Goal: Task Accomplishment & Management: Manage account settings

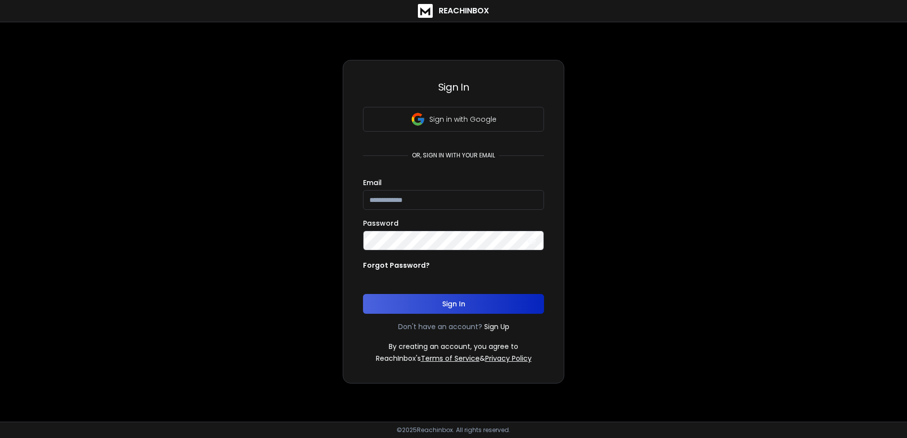
click at [436, 198] on input "email" at bounding box center [453, 200] width 181 height 20
type input "**********"
click at [433, 292] on form "**********" at bounding box center [453, 246] width 181 height 135
click at [432, 300] on button "Sign In" at bounding box center [453, 304] width 181 height 20
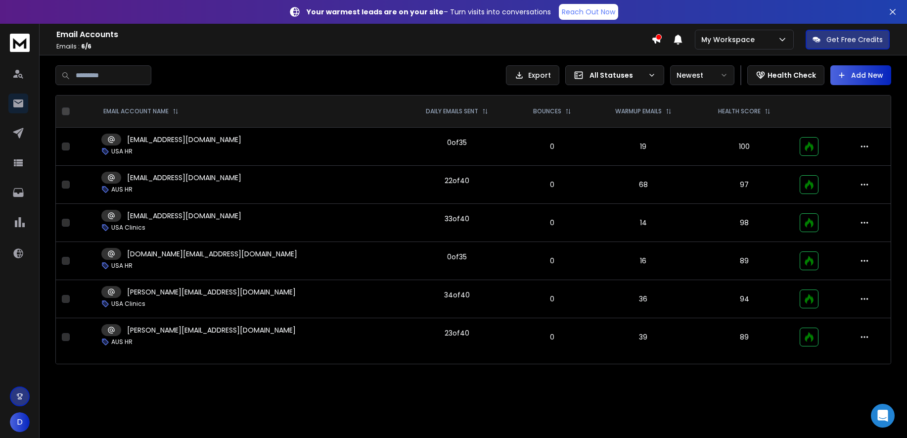
click at [314, 151] on div "USA HR" at bounding box center [247, 151] width 293 height 8
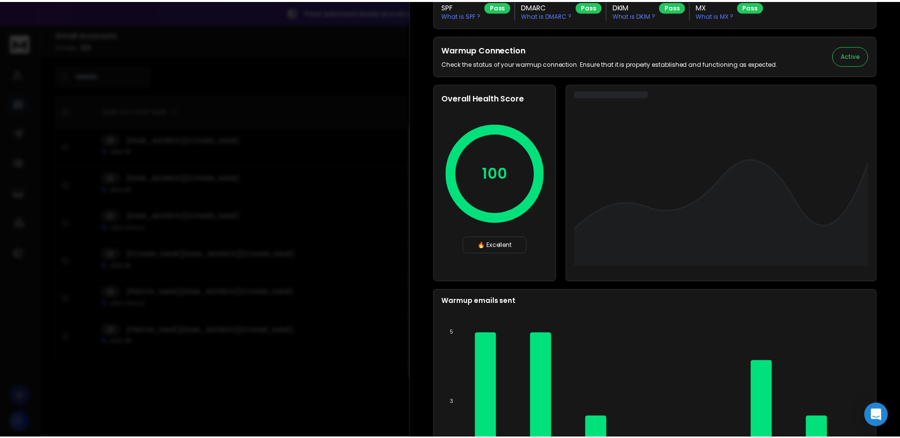
scroll to position [342, 0]
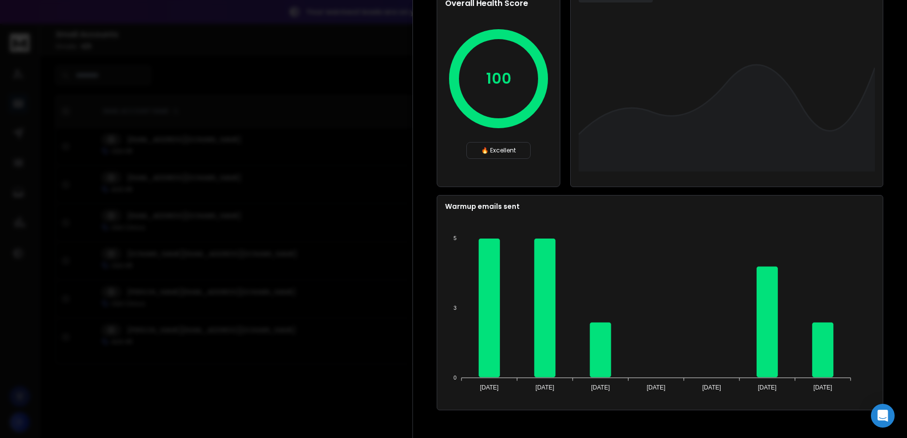
click at [325, 86] on div at bounding box center [453, 219] width 907 height 438
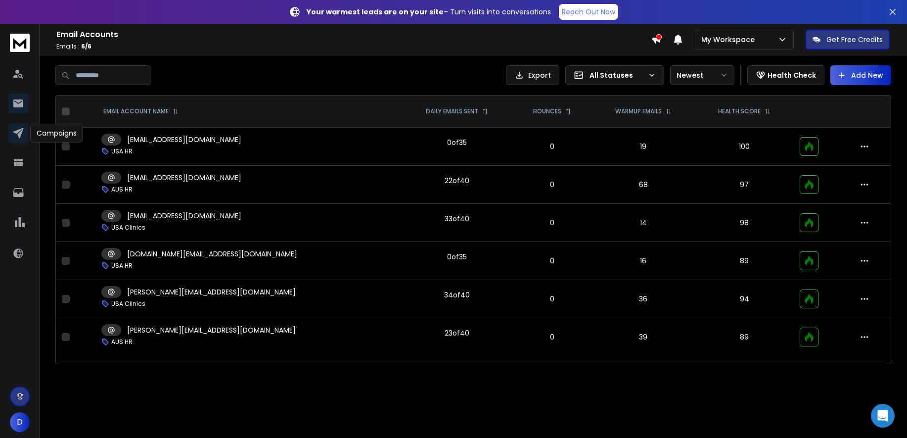
click at [15, 133] on icon at bounding box center [18, 133] width 10 height 10
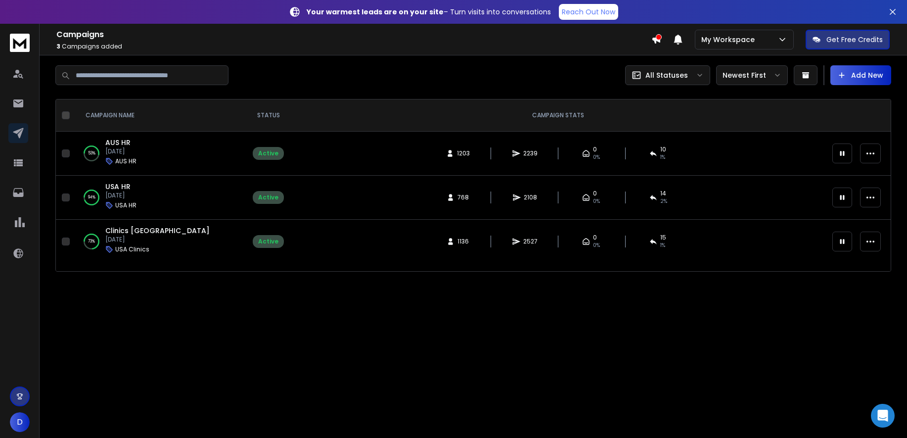
click at [360, 156] on div "1203 2239 0 0% 10 1 %" at bounding box center [558, 153] width 525 height 16
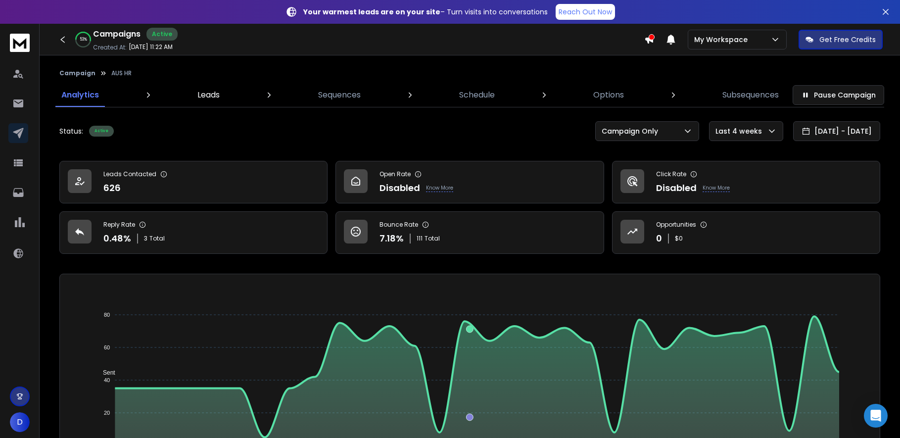
click at [212, 98] on p "Leads" at bounding box center [208, 95] width 22 height 12
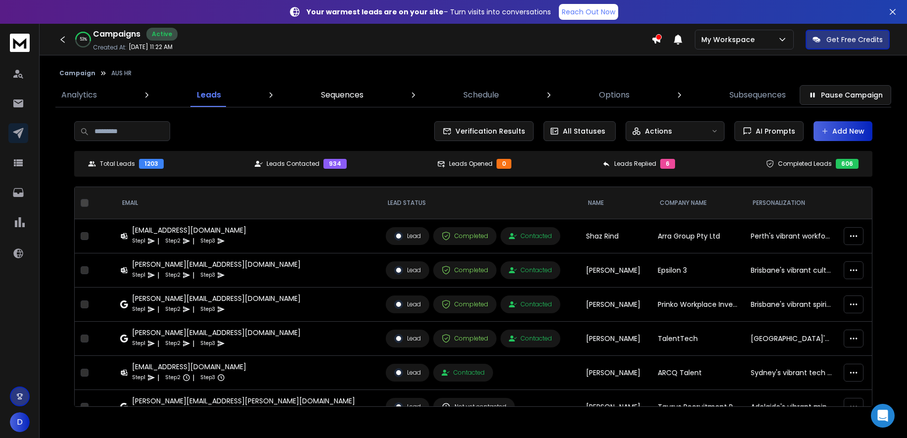
click at [353, 93] on p "Sequences" at bounding box center [342, 95] width 43 height 12
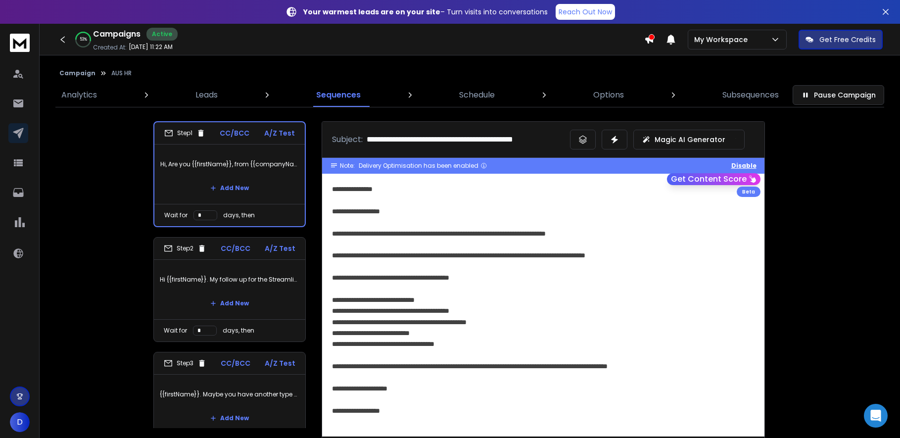
click at [207, 277] on p "Hi {{firstName}}. My follow up for the Streamline hiring system — no upfront co…" at bounding box center [230, 280] width 140 height 28
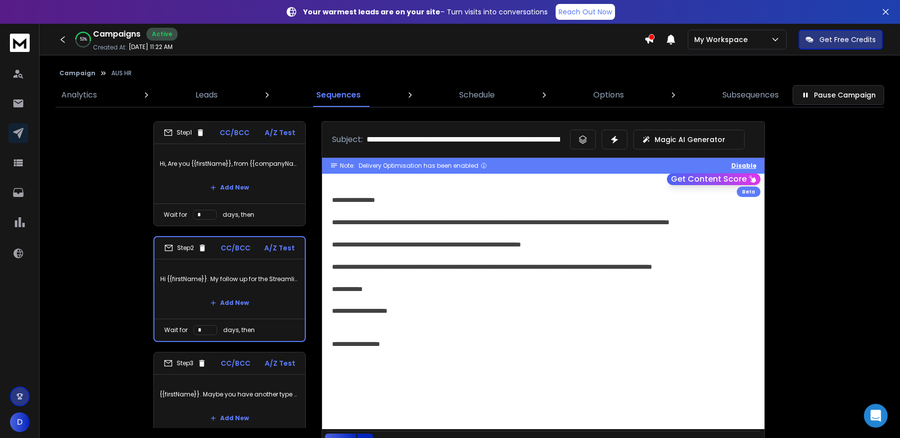
click at [222, 393] on p "{{firstName}}. Maybe you have another type of automation in mind" at bounding box center [230, 394] width 140 height 28
type input "**********"
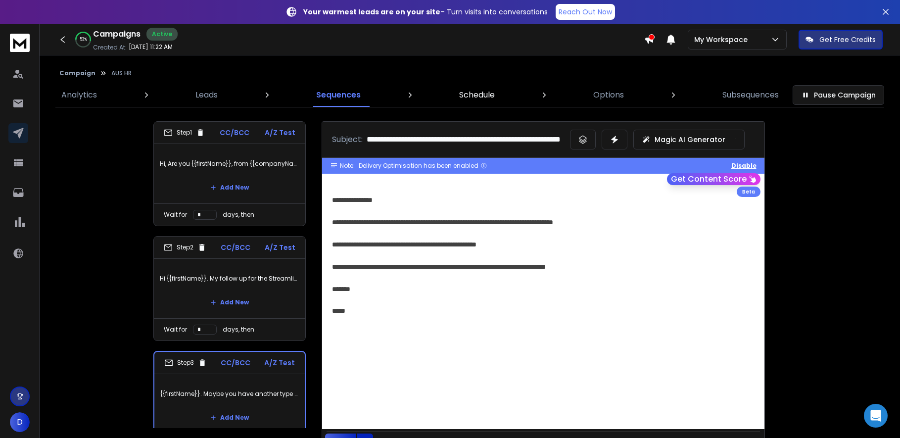
click at [474, 100] on p "Schedule" at bounding box center [477, 95] width 36 height 12
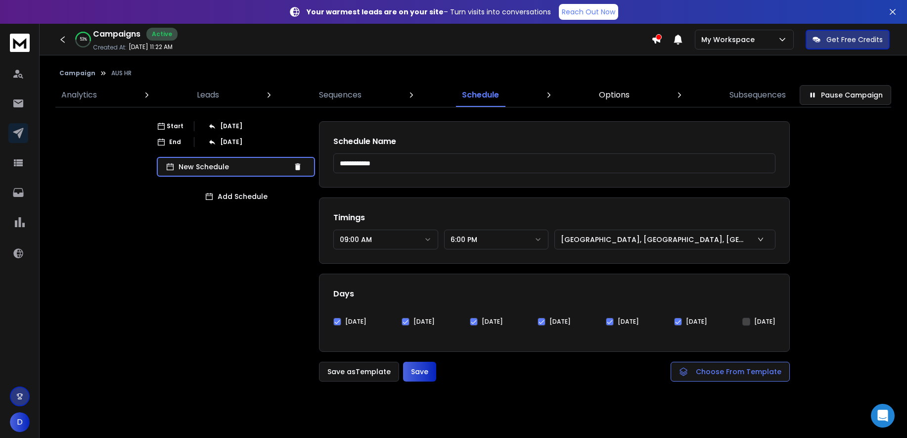
click at [605, 95] on p "Options" at bounding box center [614, 95] width 31 height 12
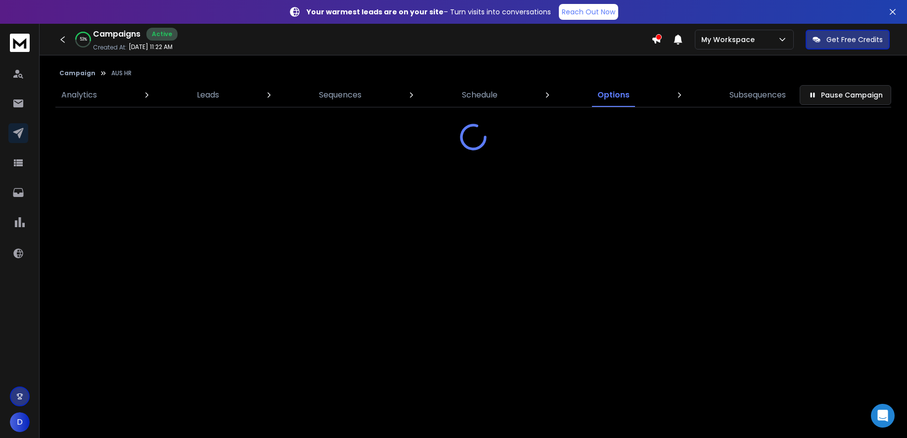
select select "*"
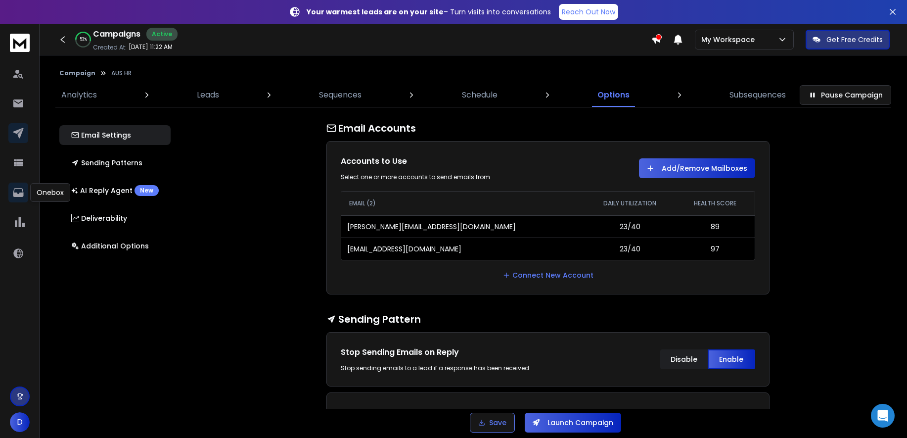
click at [16, 190] on icon at bounding box center [18, 193] width 12 height 12
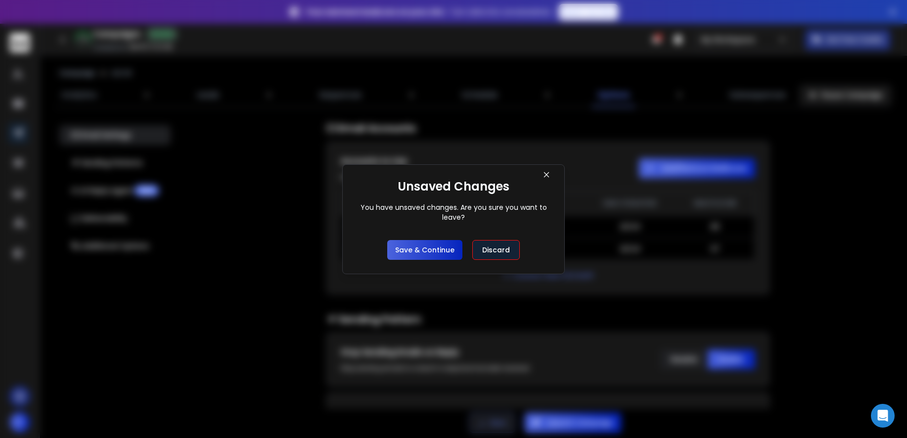
click at [491, 249] on button "Discard" at bounding box center [496, 250] width 47 height 20
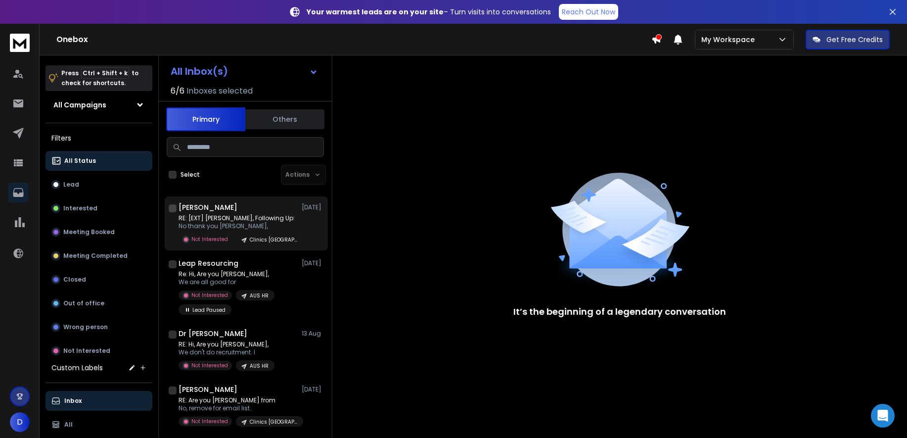
click at [254, 222] on p "No thank you Heather Kaufman," at bounding box center [238, 226] width 119 height 8
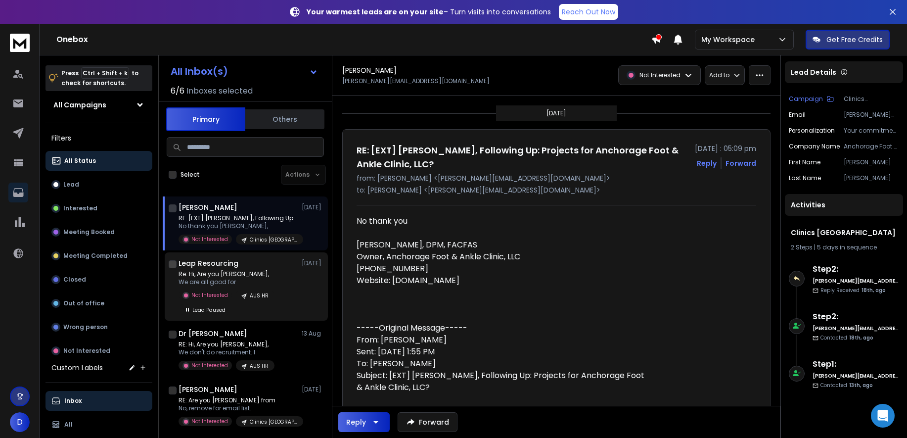
click at [288, 265] on div "Leap Resourcing 18 Aug" at bounding box center [251, 263] width 145 height 10
